Goal: Task Accomplishment & Management: Manage account settings

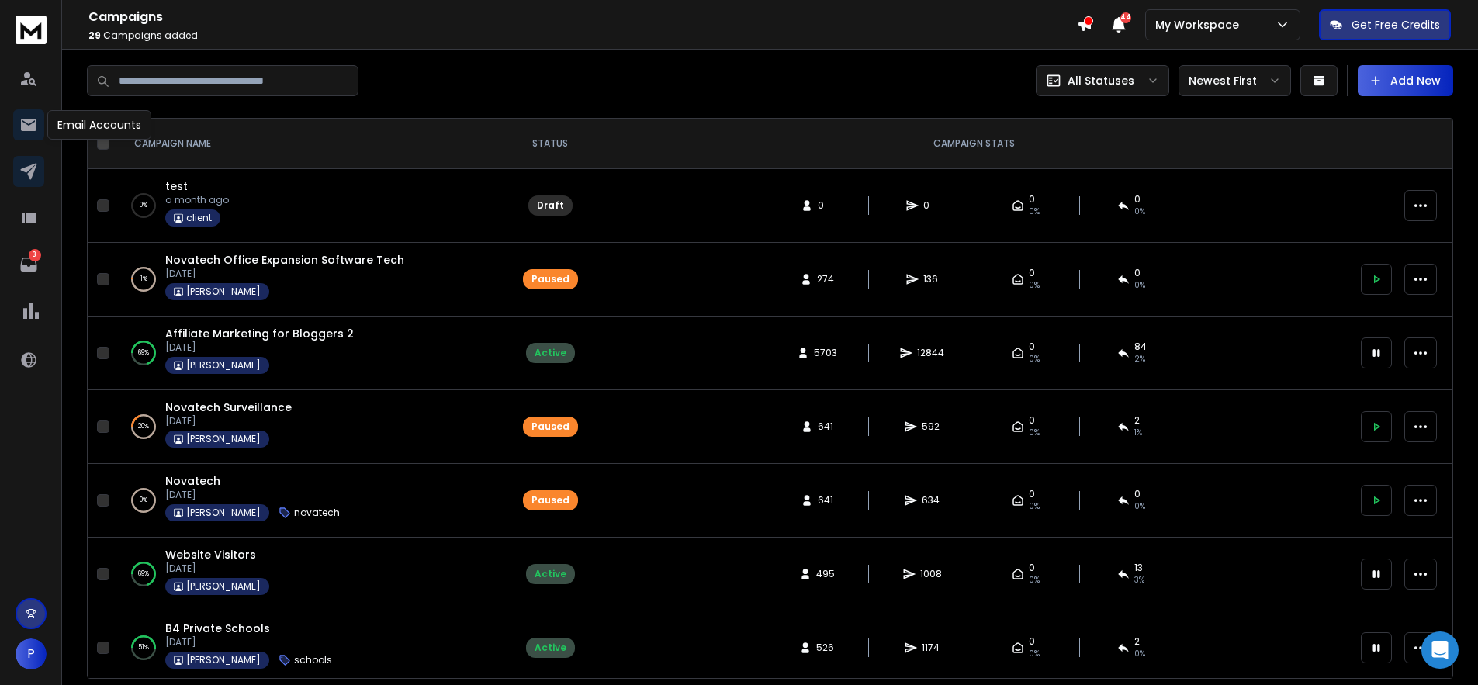
click at [30, 125] on icon at bounding box center [29, 125] width 16 height 12
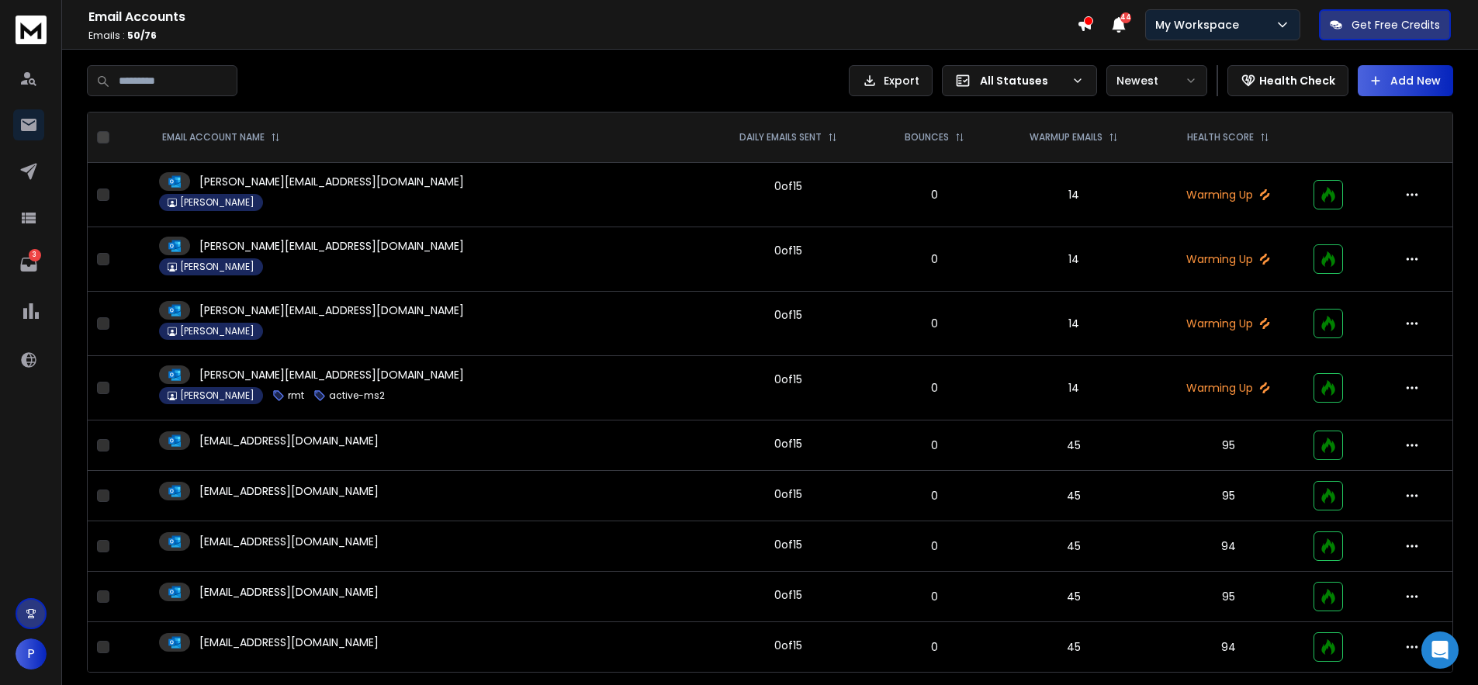
drag, startPoint x: 1257, startPoint y: 20, endPoint x: 1261, endPoint y: 37, distance: 17.5
click at [1257, 20] on div "My Workspace" at bounding box center [1222, 25] width 135 height 16
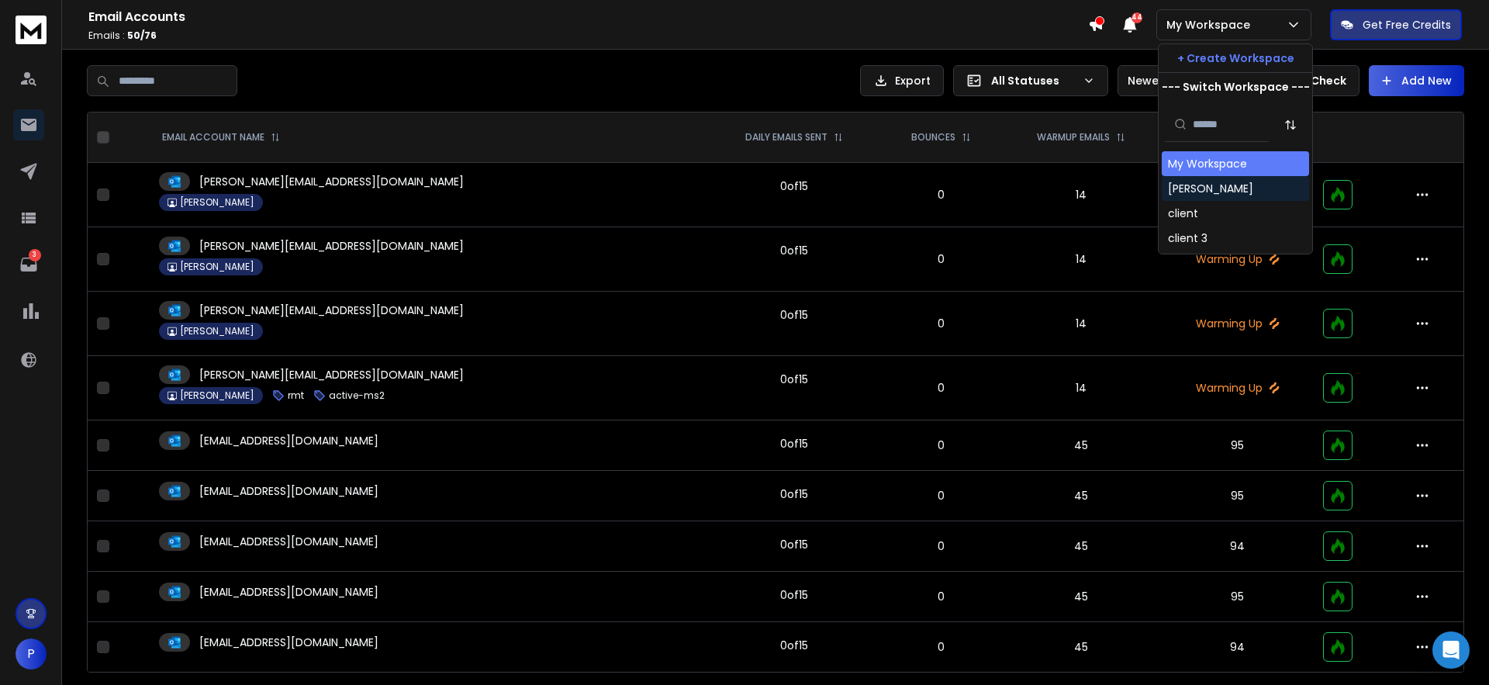
click at [1197, 192] on div "[PERSON_NAME]" at bounding box center [1235, 188] width 147 height 25
